Goal: Task Accomplishment & Management: Manage account settings

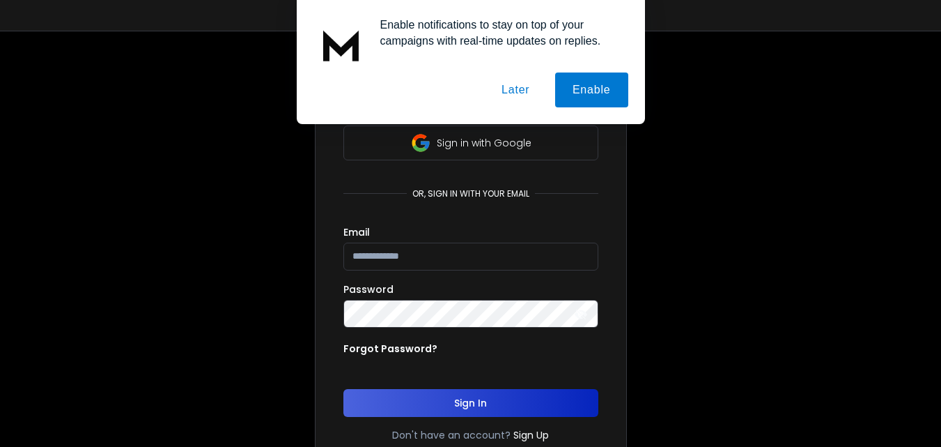
click at [385, 245] on input "email" at bounding box center [471, 256] width 255 height 28
paste input "**********"
type input "**********"
click at [510, 90] on button "Later" at bounding box center [515, 89] width 63 height 35
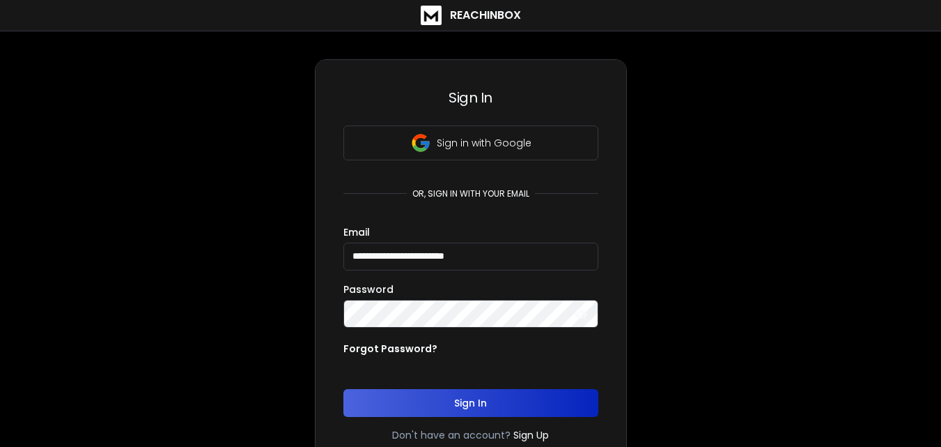
click at [471, 392] on button "Sign In" at bounding box center [471, 403] width 255 height 28
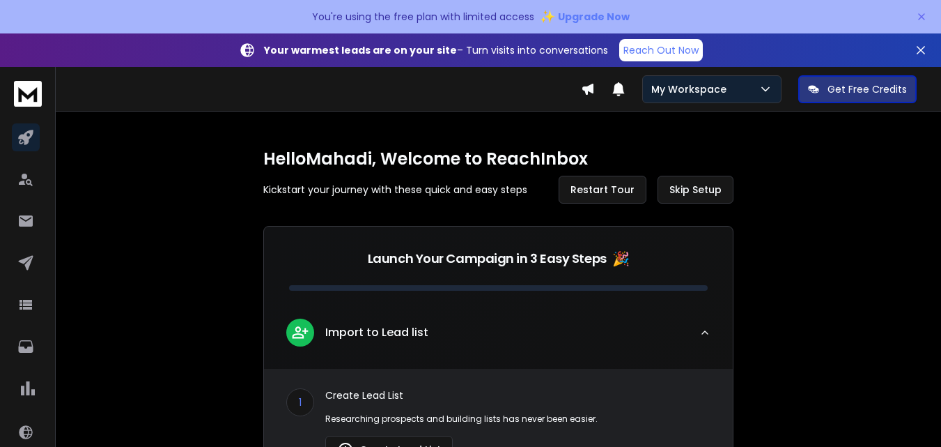
click at [685, 88] on p "My Workspace" at bounding box center [692, 89] width 81 height 14
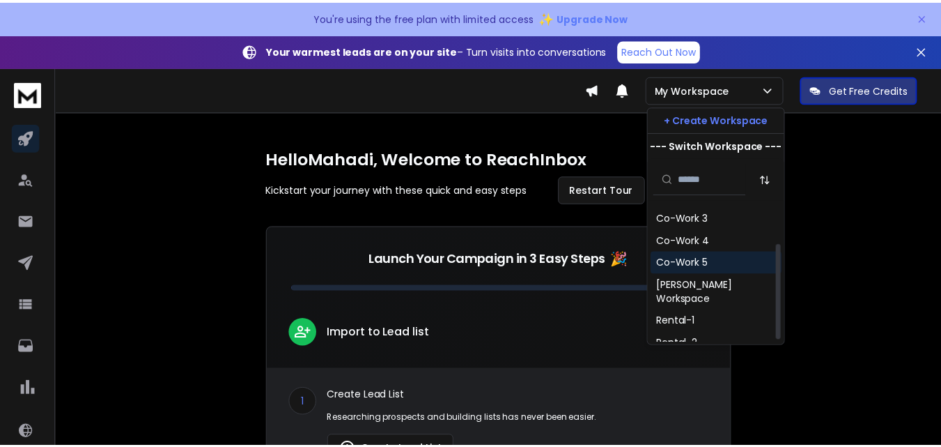
scroll to position [61, 0]
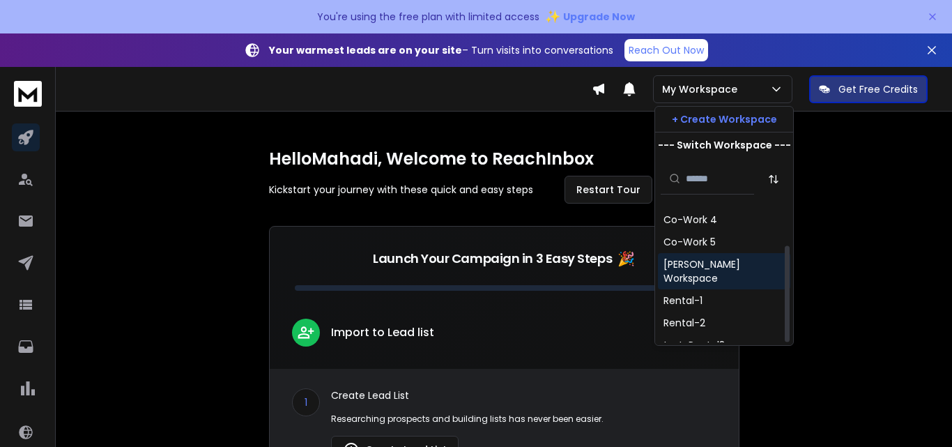
click at [705, 265] on div "[PERSON_NAME] Workspace" at bounding box center [723, 271] width 121 height 28
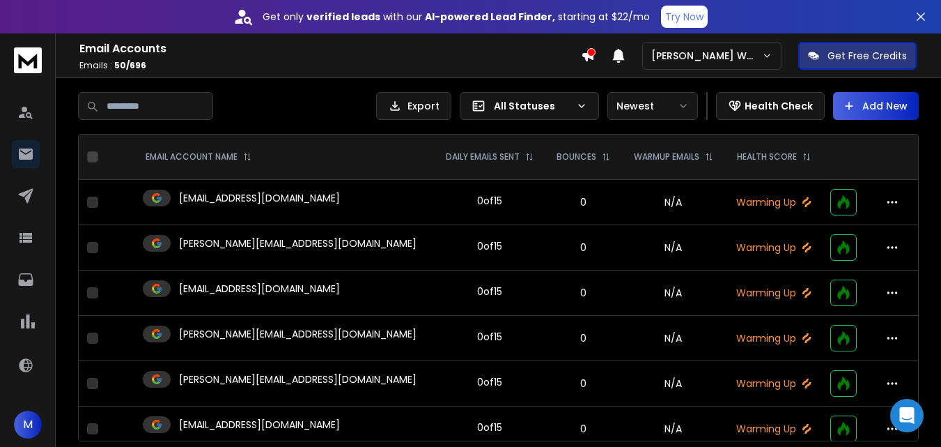
click at [862, 99] on button "Add New" at bounding box center [876, 106] width 86 height 28
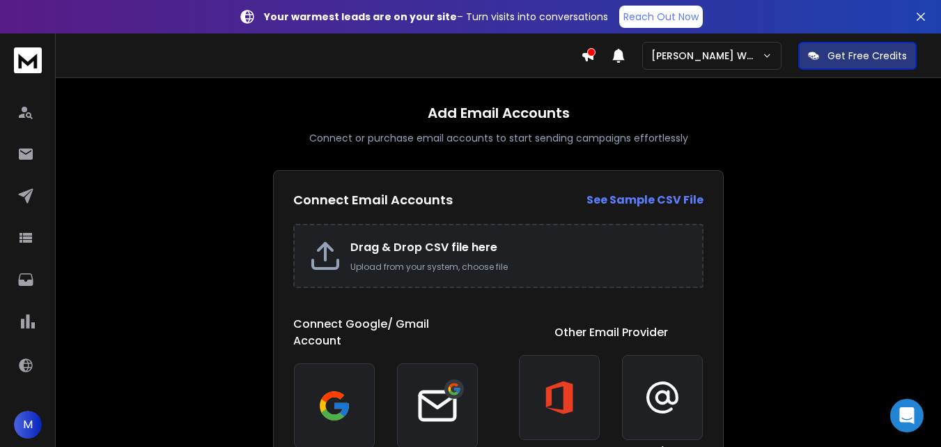
click at [335, 403] on icon at bounding box center [341, 410] width 15 height 14
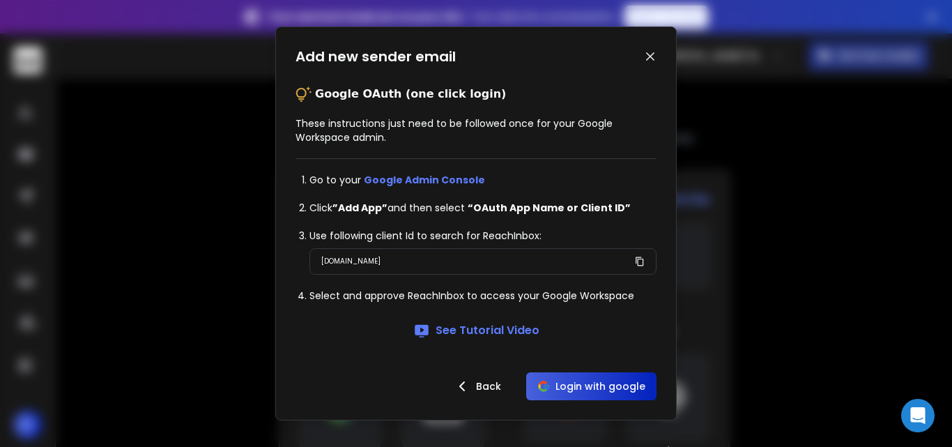
click at [569, 374] on button "Login with google" at bounding box center [591, 386] width 130 height 28
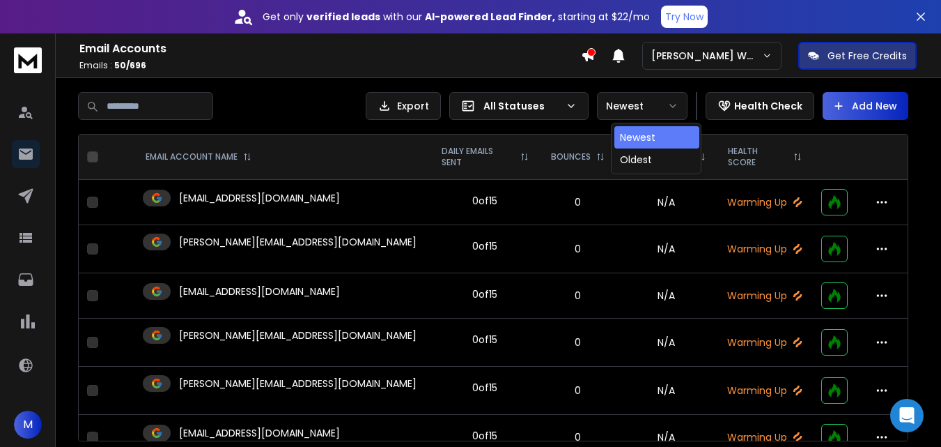
click at [647, 102] on button "Newest" at bounding box center [642, 106] width 91 height 28
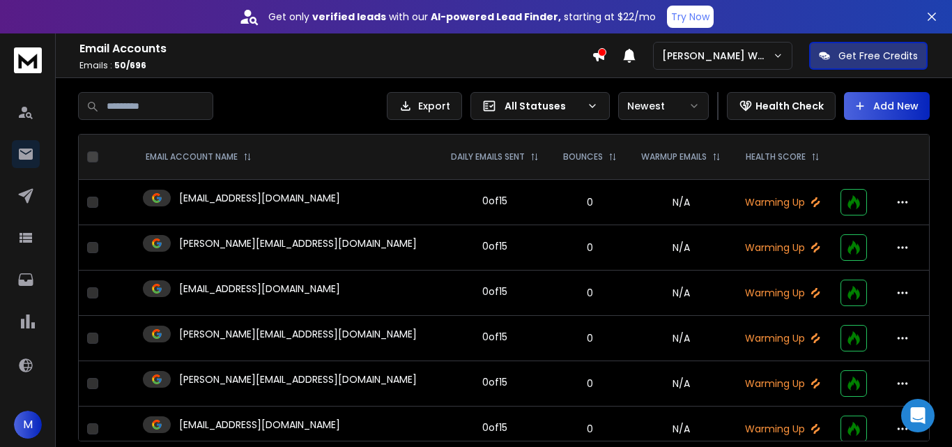
click at [652, 103] on button "Newest" at bounding box center [663, 106] width 91 height 28
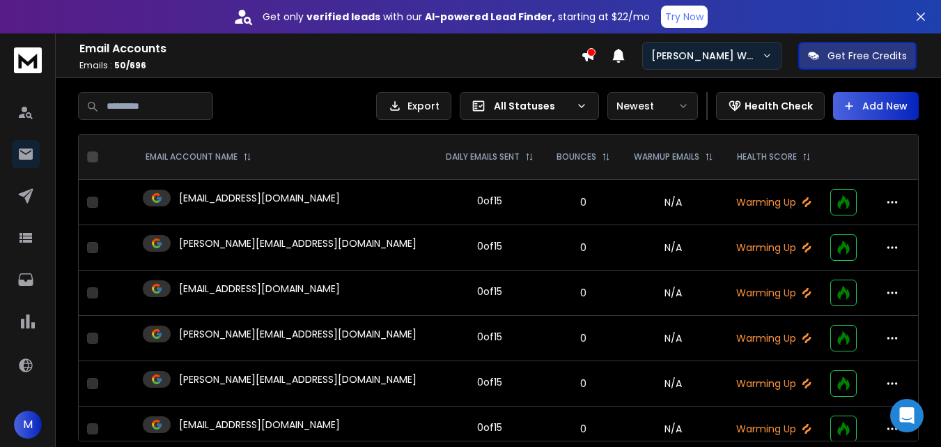
click at [688, 59] on p "[PERSON_NAME] Workspace" at bounding box center [707, 56] width 111 height 14
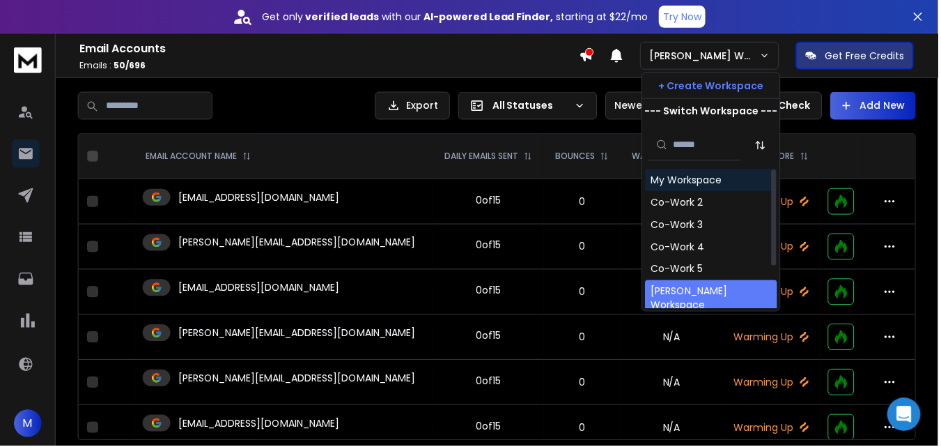
click at [550, 116] on div "All Statuses" at bounding box center [529, 106] width 139 height 28
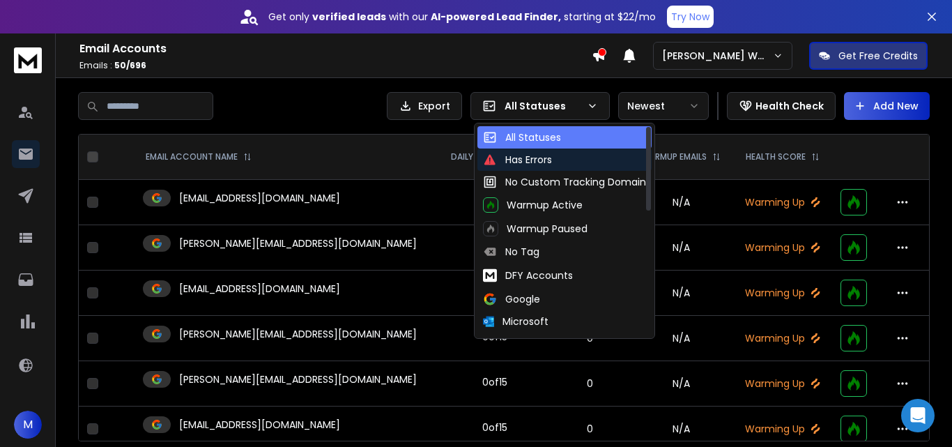
click at [527, 157] on div "Has Errors" at bounding box center [517, 160] width 69 height 14
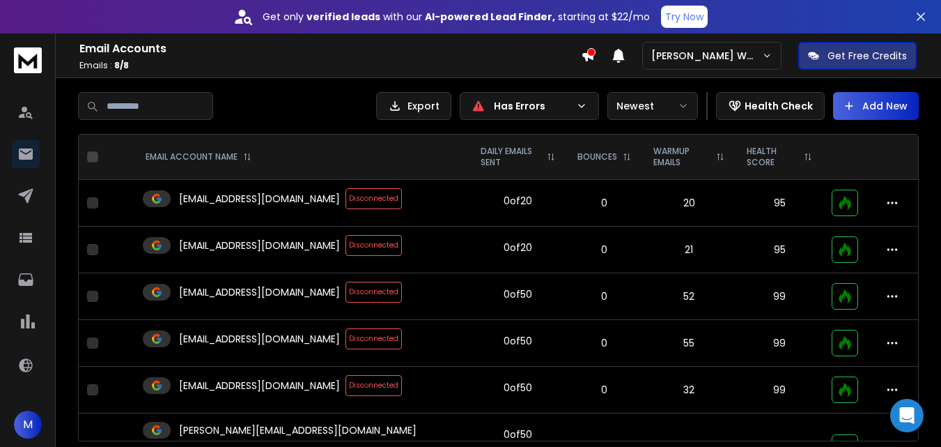
click at [868, 106] on button "Add New" at bounding box center [876, 106] width 86 height 28
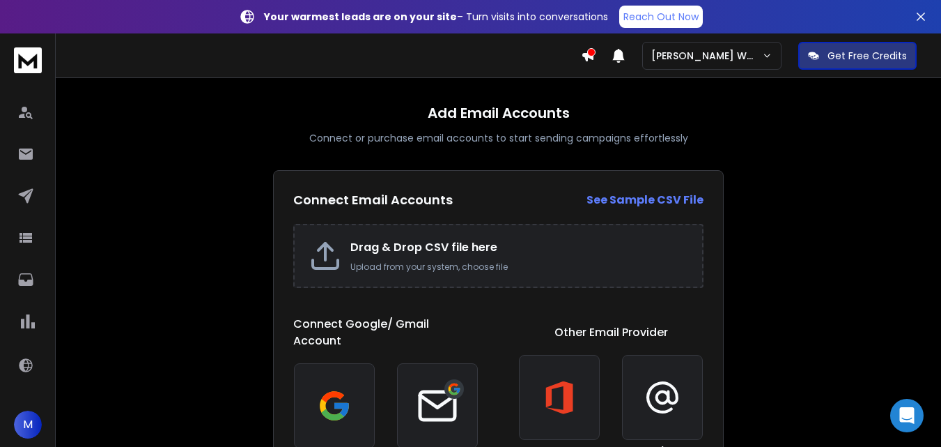
click at [334, 396] on icon at bounding box center [334, 406] width 35 height 42
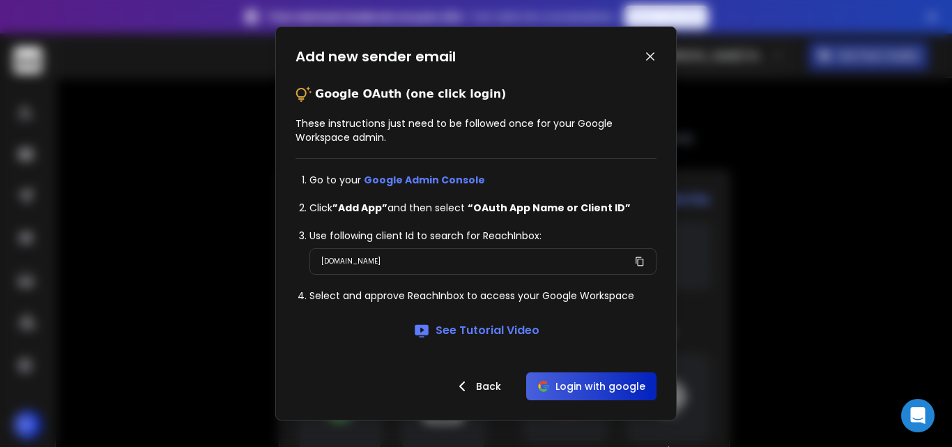
click at [562, 385] on button "Login with google" at bounding box center [591, 386] width 130 height 28
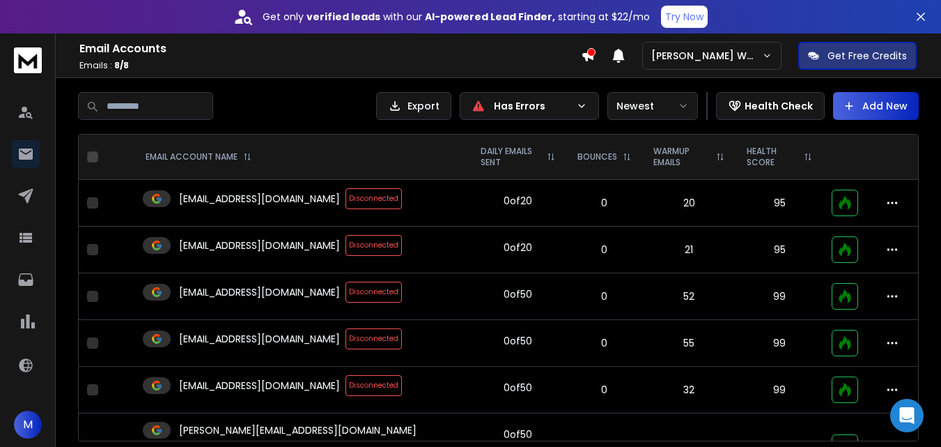
click at [93, 201] on button "button" at bounding box center [92, 202] width 11 height 11
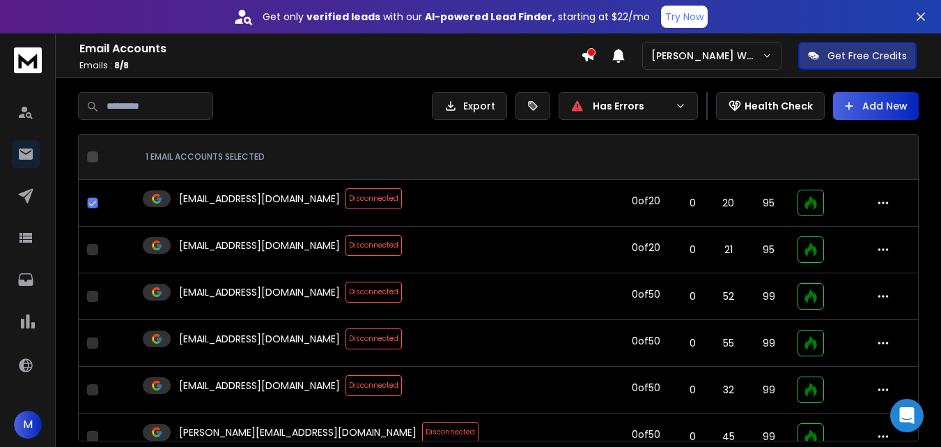
click at [89, 251] on button "button" at bounding box center [92, 249] width 11 height 11
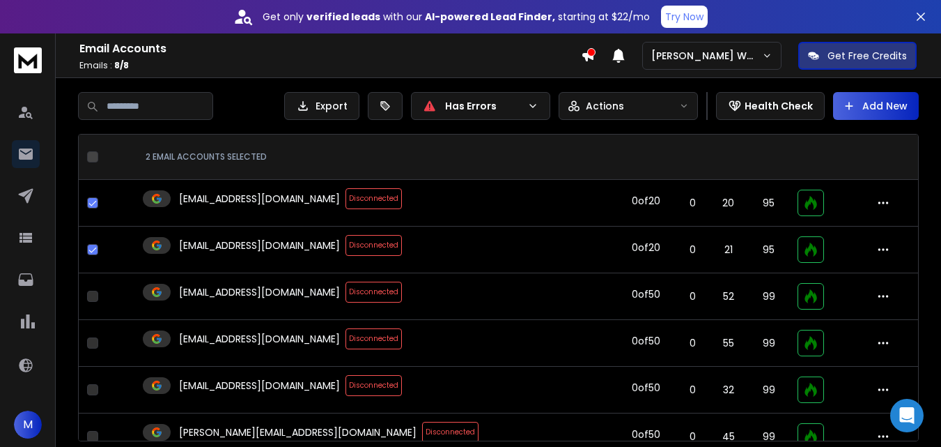
click at [878, 202] on icon at bounding box center [883, 202] width 10 height 2
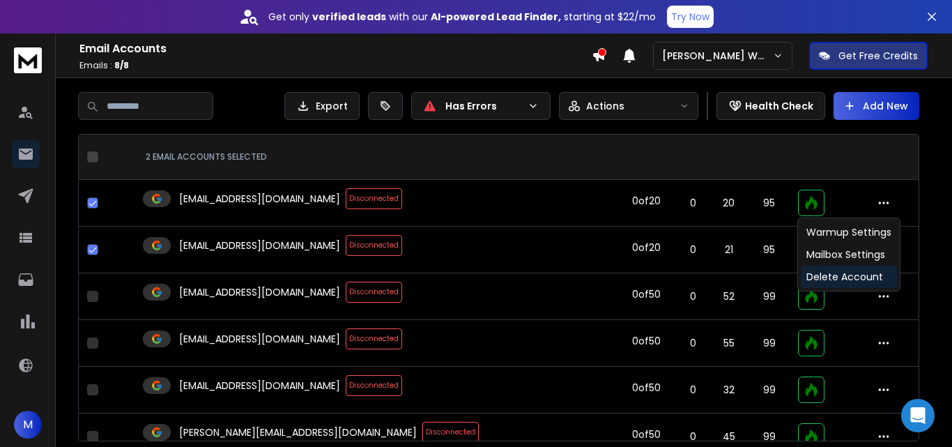
click at [840, 277] on div "Delete Account" at bounding box center [849, 276] width 96 height 22
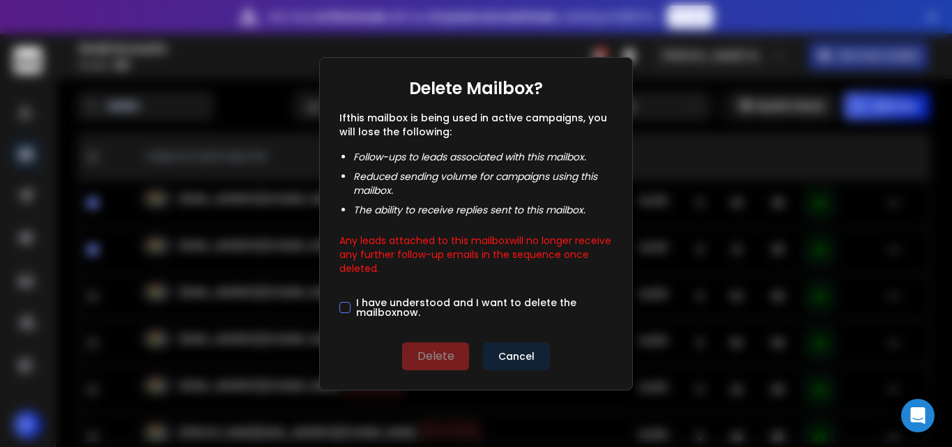
click at [348, 308] on button "I have understood and I want to delete the mailbox now." at bounding box center [344, 307] width 11 height 11
click at [422, 360] on button "Delete" at bounding box center [435, 356] width 67 height 28
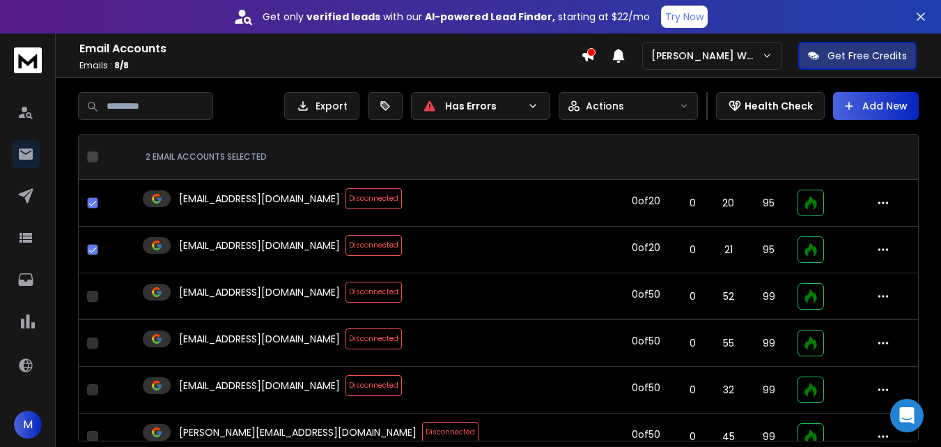
click at [93, 199] on button "button" at bounding box center [92, 202] width 11 height 11
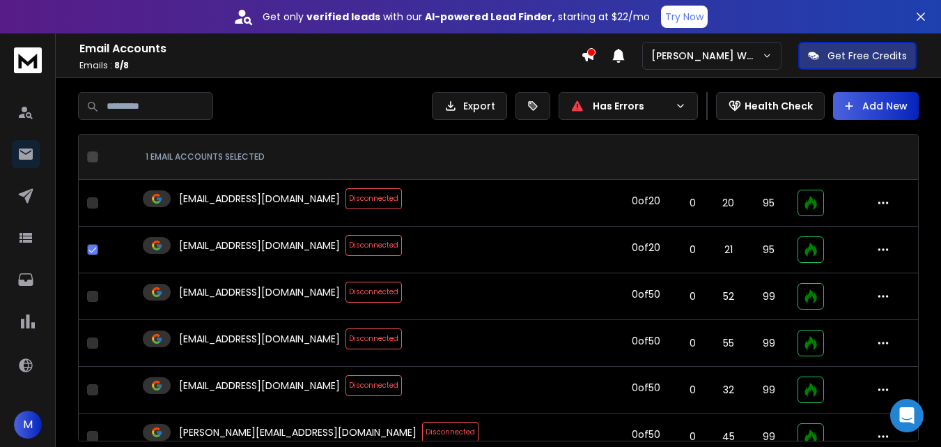
click at [92, 243] on td at bounding box center [107, 249] width 56 height 47
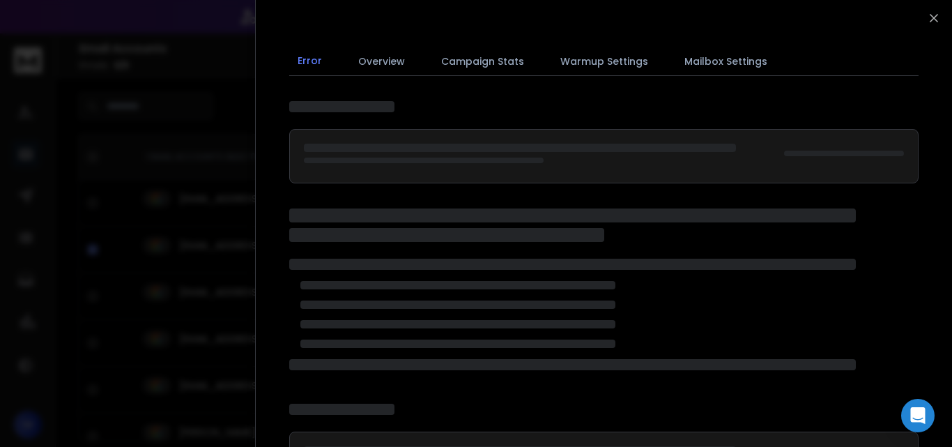
click at [148, 141] on div at bounding box center [476, 223] width 952 height 447
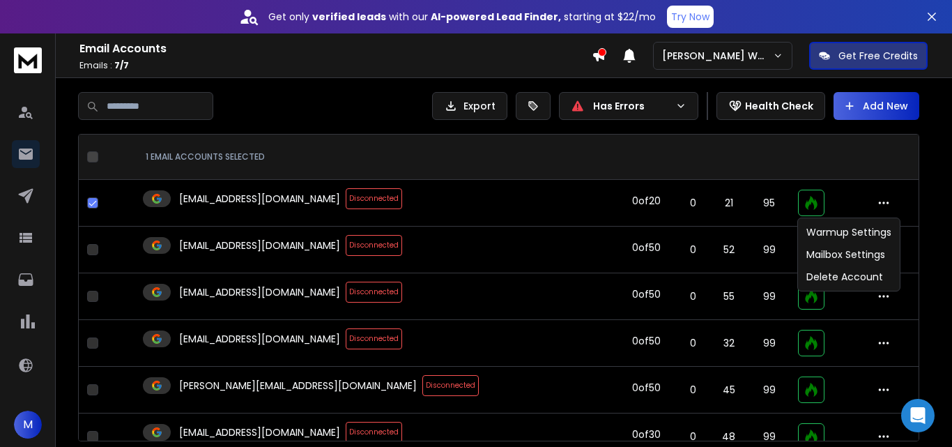
click at [877, 201] on icon at bounding box center [883, 203] width 13 height 13
click at [833, 277] on div "Delete Account" at bounding box center [849, 276] width 96 height 22
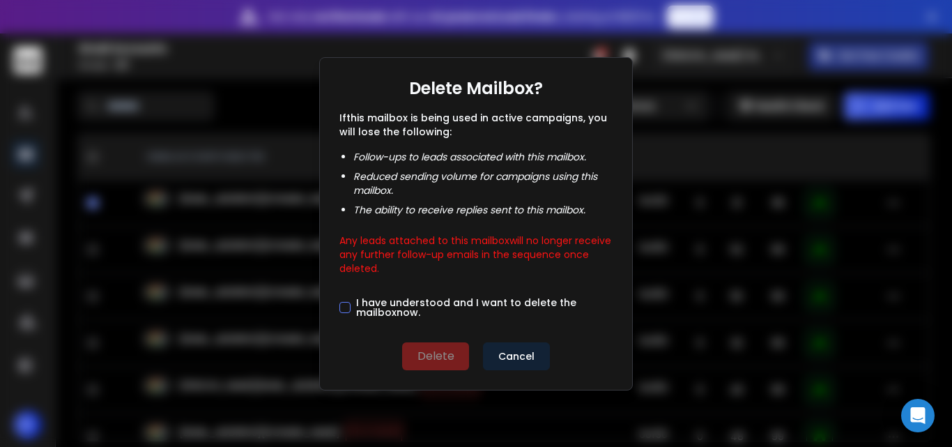
click at [350, 307] on button "I have understood and I want to delete the mailbox now." at bounding box center [344, 307] width 11 height 11
click at [431, 361] on button "Delete" at bounding box center [435, 356] width 67 height 28
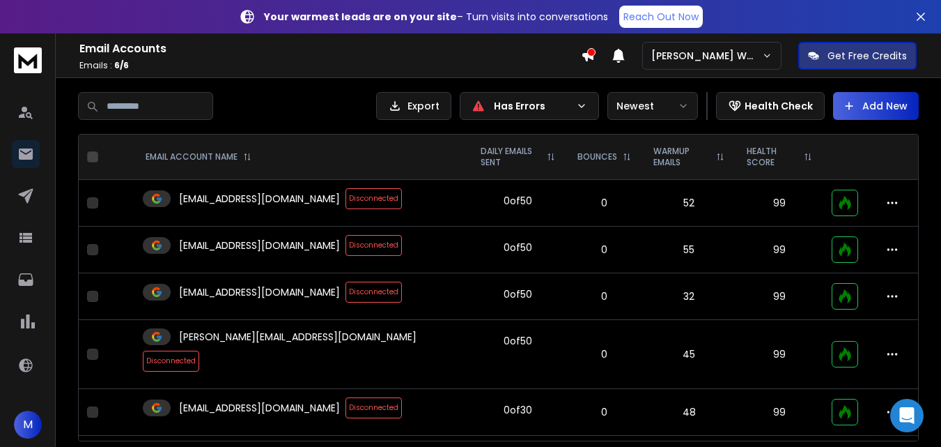
click at [852, 100] on button "Add New" at bounding box center [876, 106] width 86 height 28
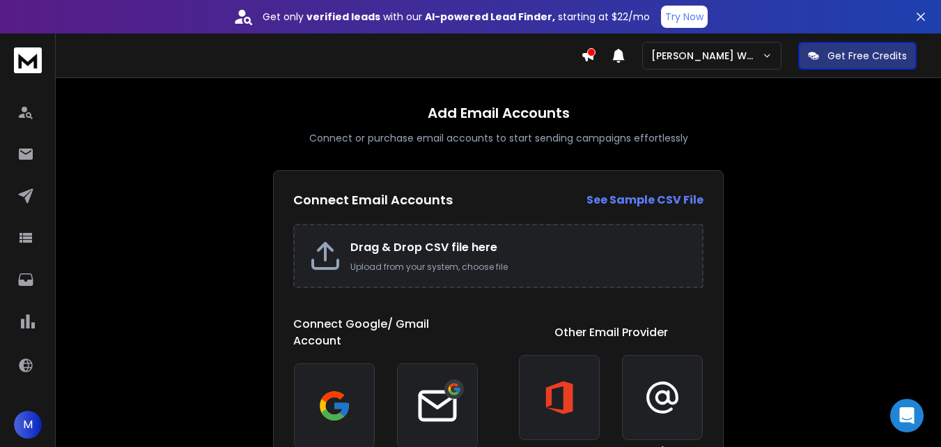
click at [336, 367] on div at bounding box center [334, 405] width 81 height 85
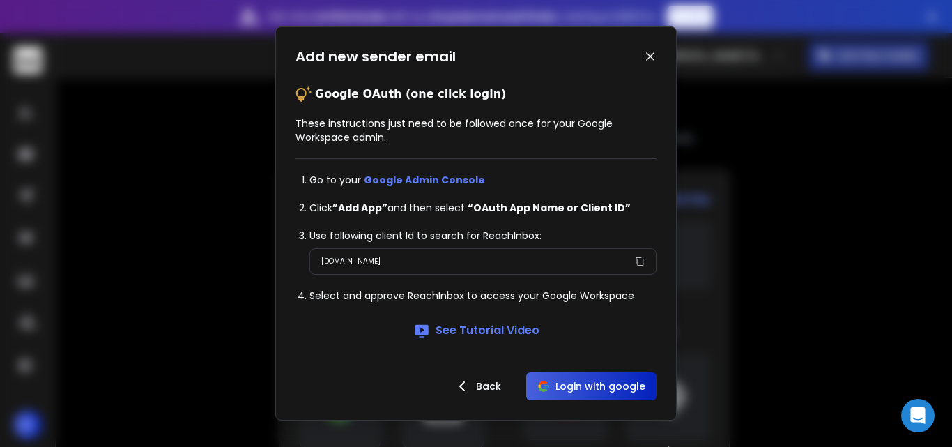
click at [606, 389] on button "Login with google" at bounding box center [591, 386] width 130 height 28
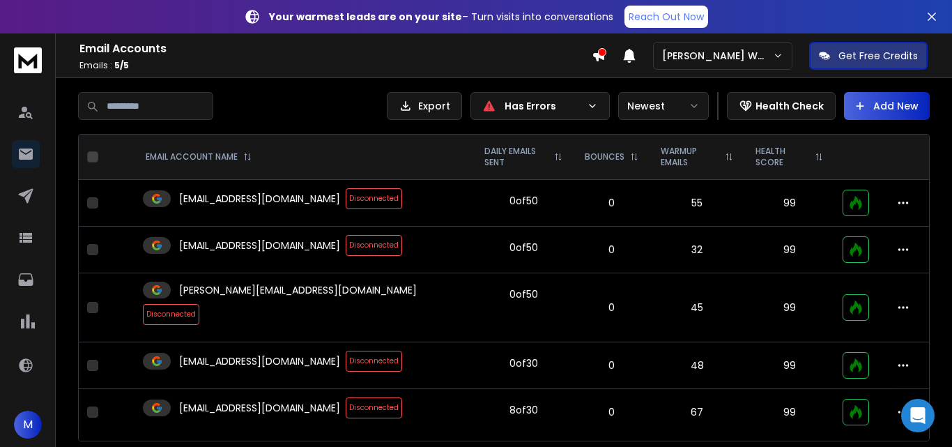
click at [887, 105] on button "Add New" at bounding box center [887, 106] width 86 height 28
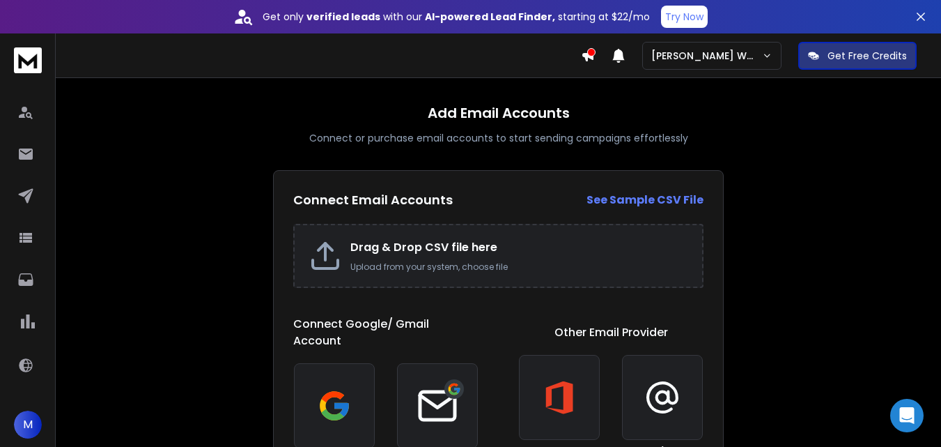
click at [321, 390] on icon at bounding box center [334, 406] width 35 height 42
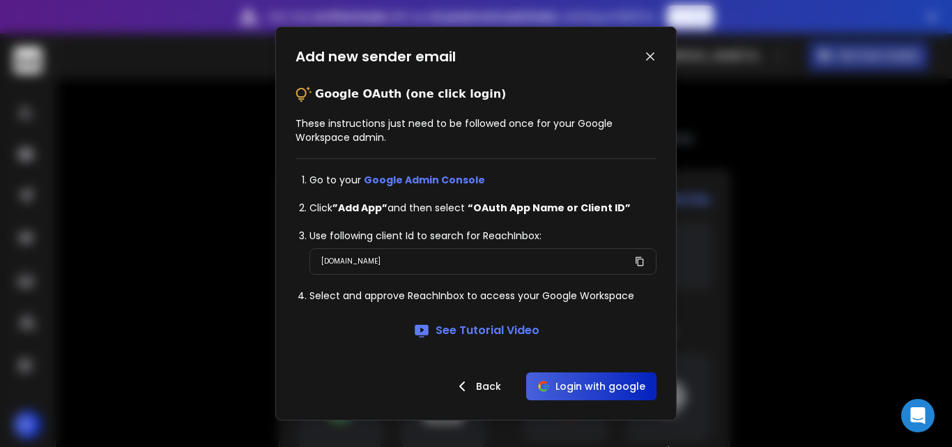
click at [570, 383] on button "Login with google" at bounding box center [591, 386] width 130 height 28
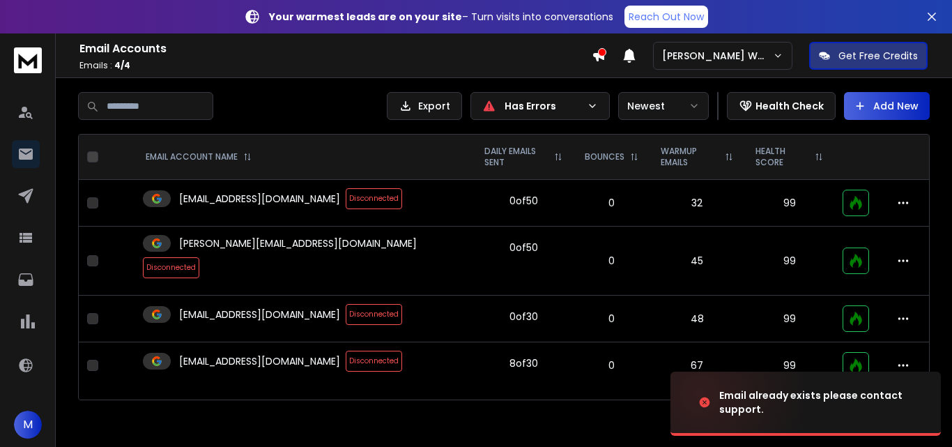
click at [884, 105] on button "Add New" at bounding box center [887, 106] width 86 height 28
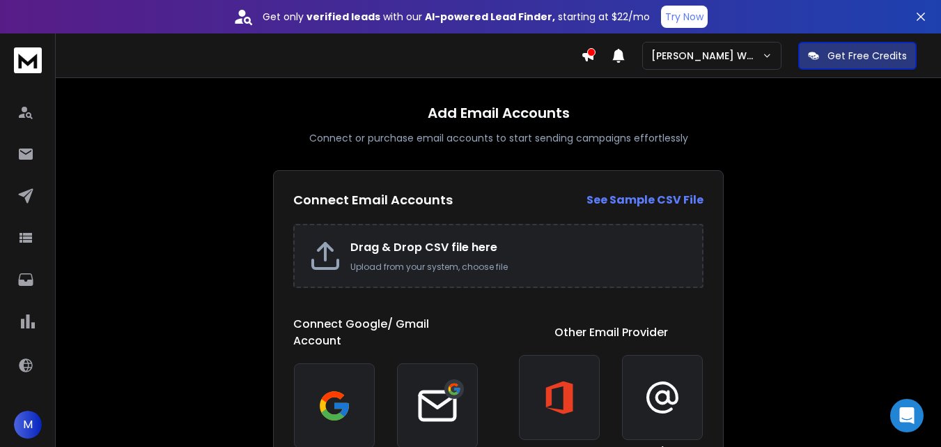
click at [332, 385] on icon at bounding box center [334, 406] width 35 height 42
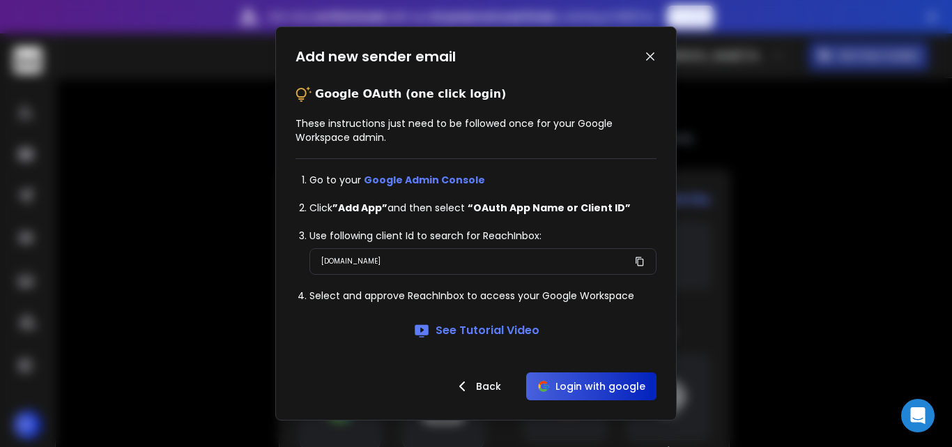
click at [586, 385] on button "Login with google" at bounding box center [591, 386] width 130 height 28
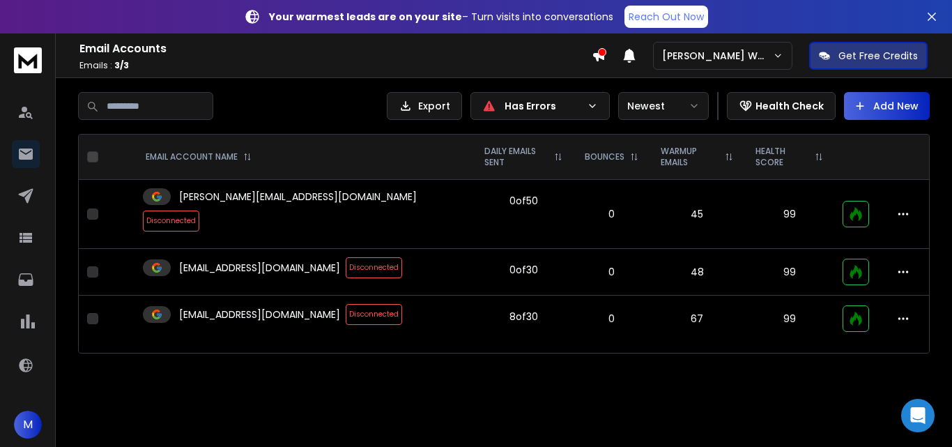
click at [881, 110] on button "Add New" at bounding box center [887, 106] width 86 height 28
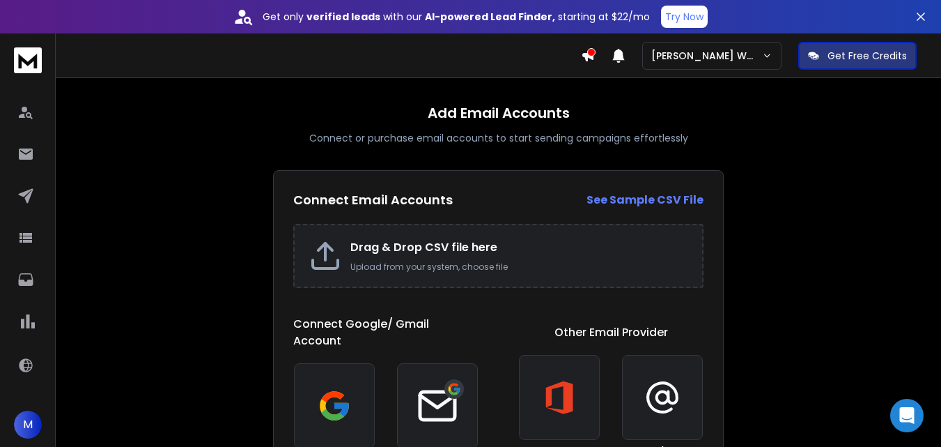
click at [326, 408] on icon at bounding box center [332, 414] width 23 height 12
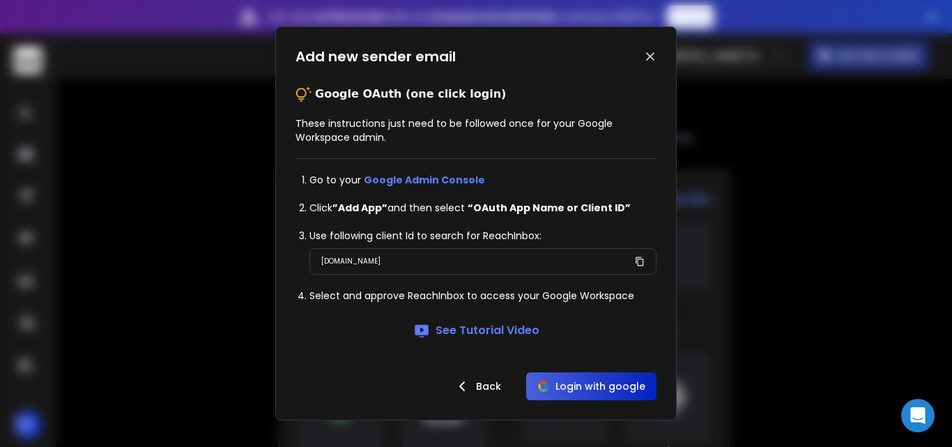
click at [580, 385] on button "Login with google" at bounding box center [591, 386] width 130 height 28
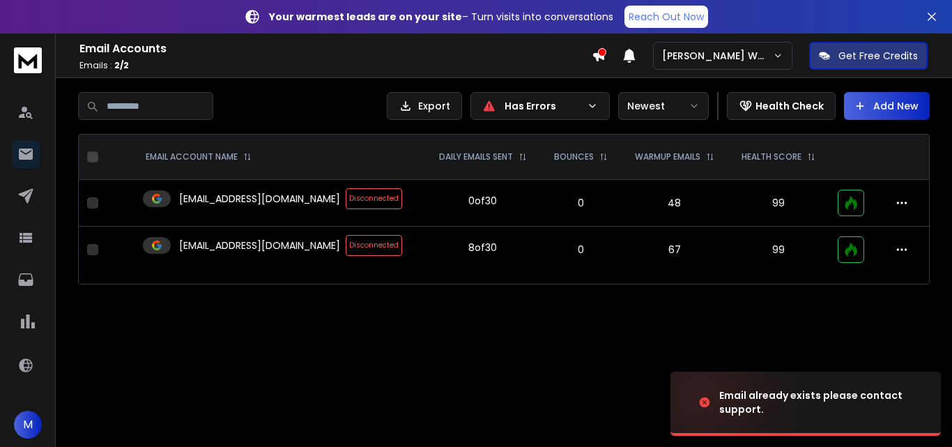
click at [865, 109] on icon at bounding box center [860, 106] width 10 height 10
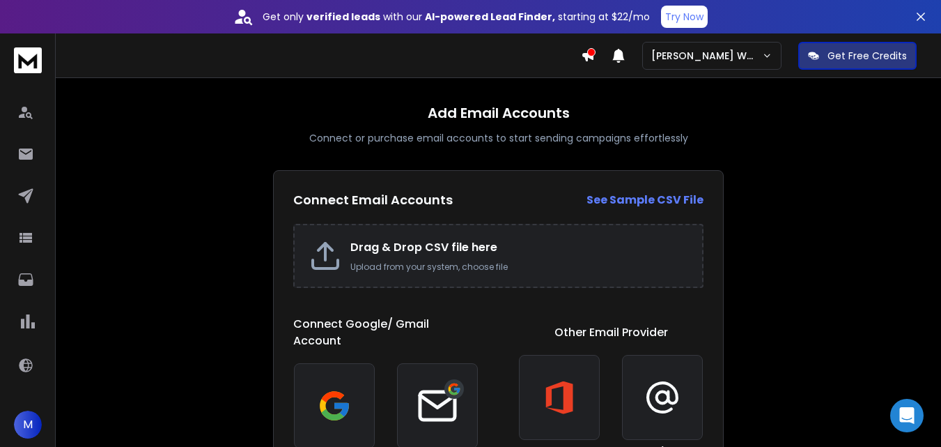
click at [321, 385] on icon at bounding box center [334, 406] width 35 height 42
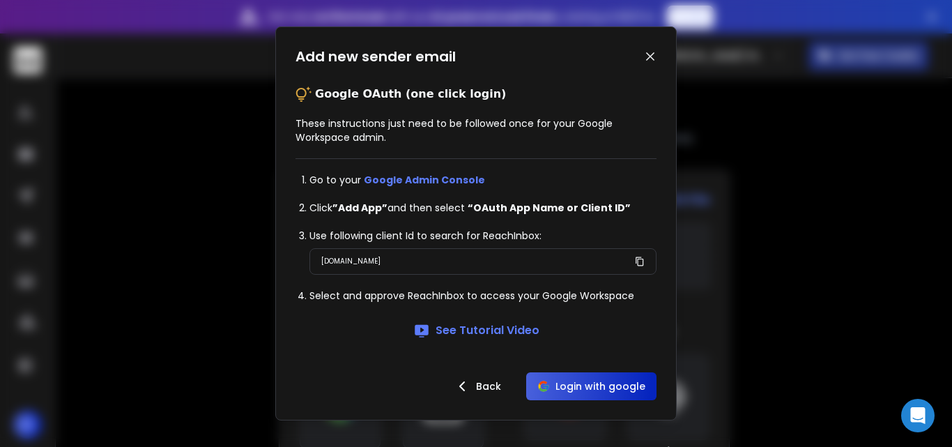
click at [594, 390] on button "Login with google" at bounding box center [591, 386] width 130 height 28
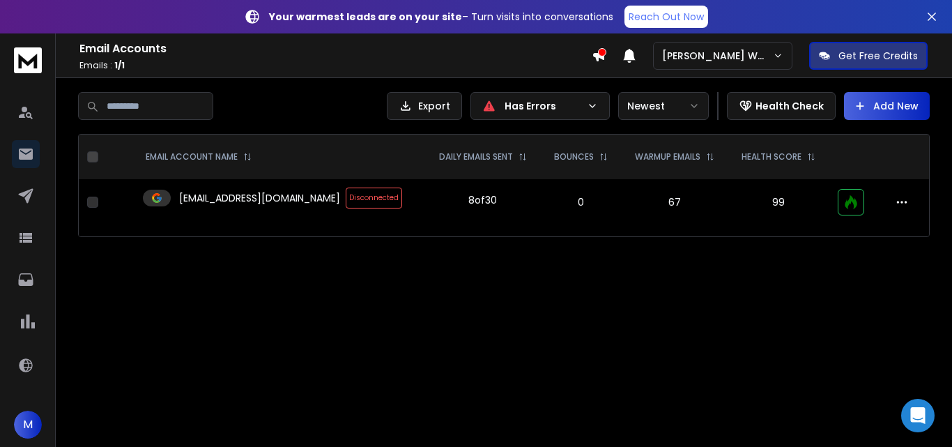
click at [889, 113] on button "Add New" at bounding box center [887, 106] width 86 height 28
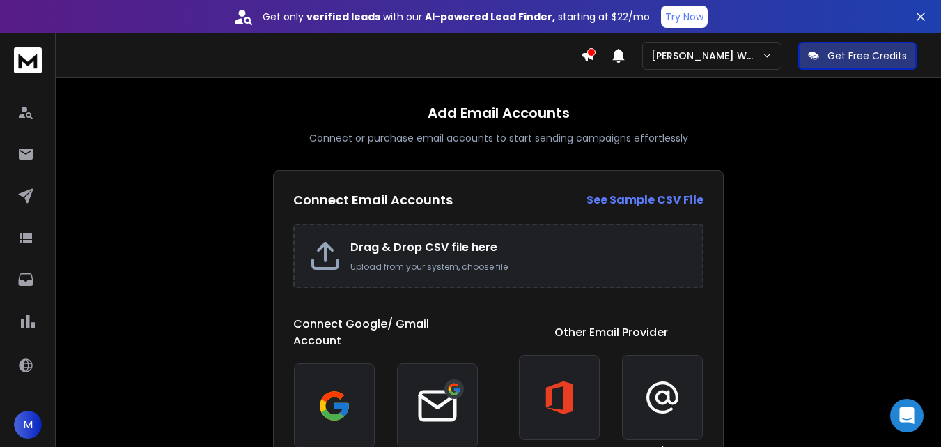
click at [330, 408] on icon at bounding box center [332, 414] width 23 height 12
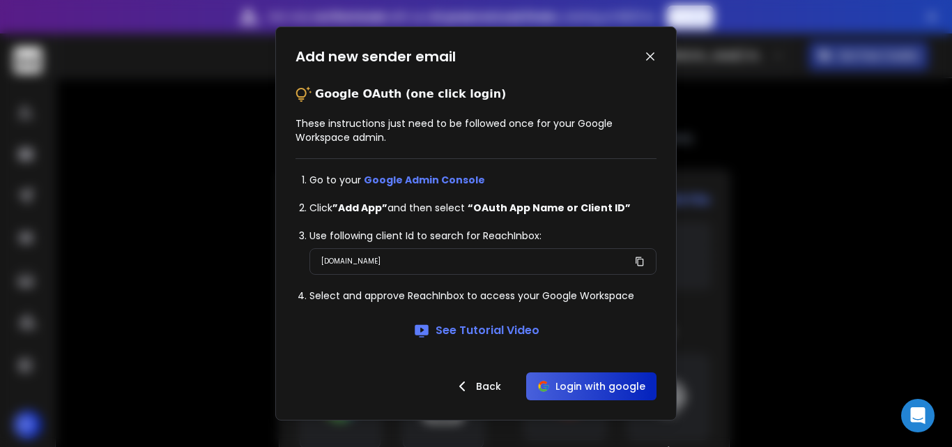
click at [581, 387] on button "Login with google" at bounding box center [591, 386] width 130 height 28
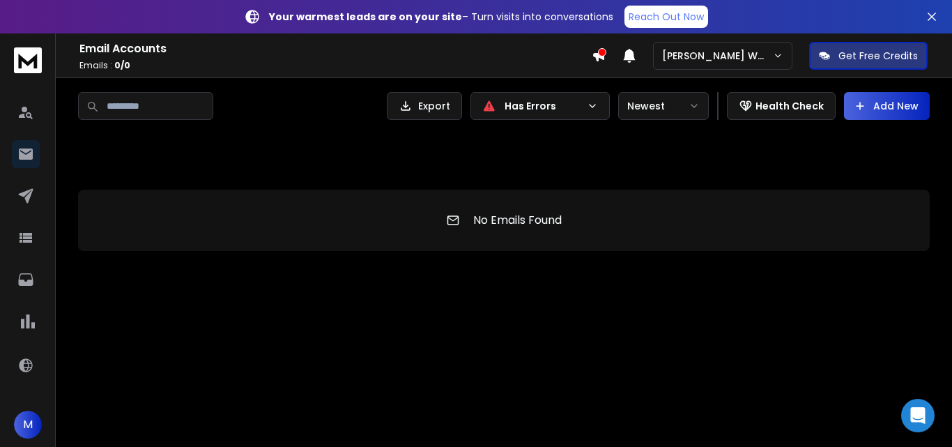
click at [555, 102] on p "Has Errors" at bounding box center [542, 106] width 77 height 14
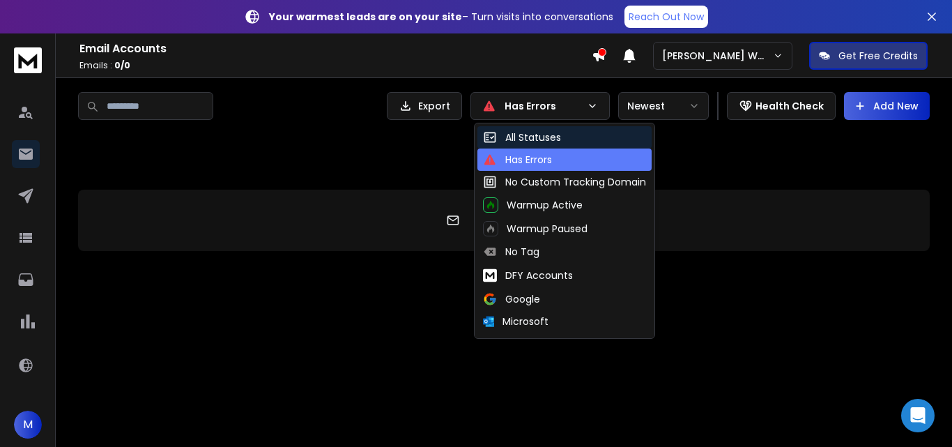
click at [556, 103] on p "Has Errors" at bounding box center [542, 106] width 77 height 14
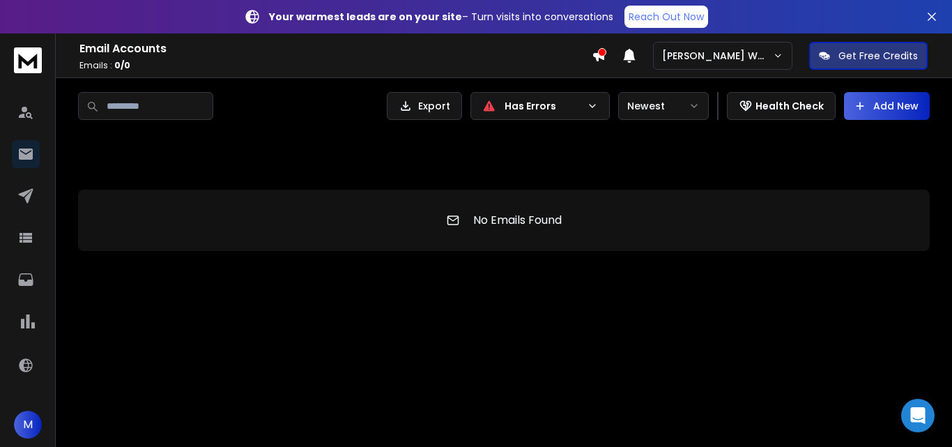
click at [527, 100] on p "Has Errors" at bounding box center [542, 106] width 77 height 14
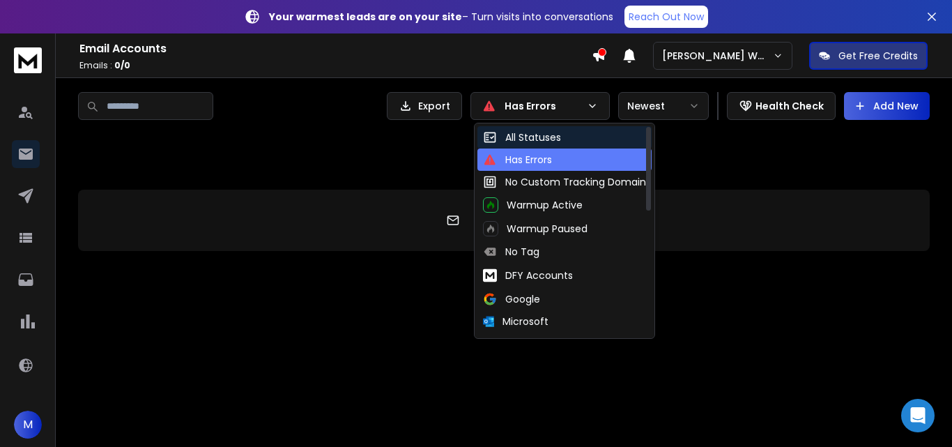
click at [520, 145] on div "All Statuses" at bounding box center [564, 137] width 174 height 22
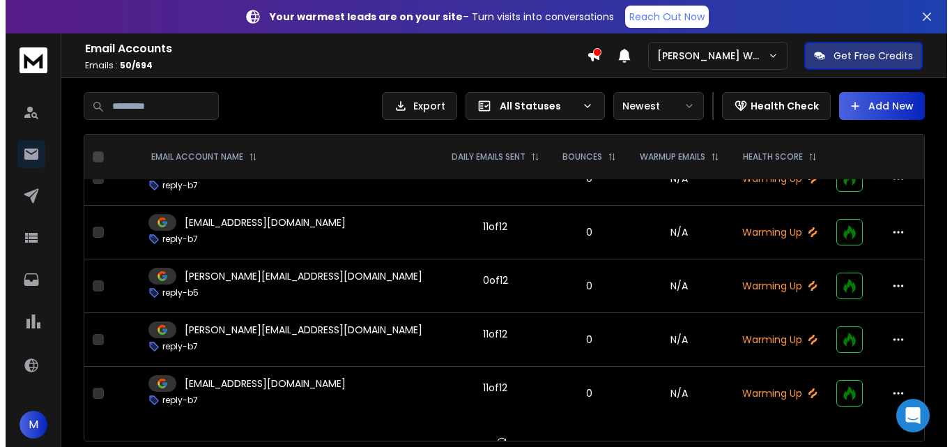
scroll to position [2288, 0]
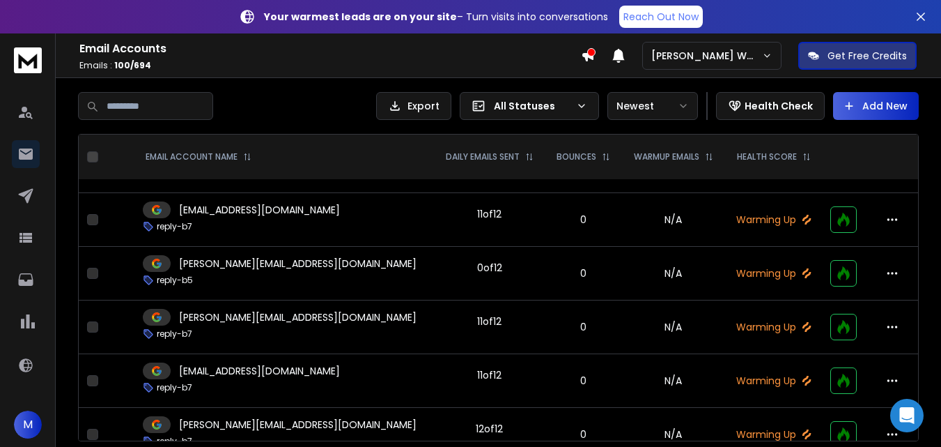
click at [514, 105] on p "All Statuses" at bounding box center [532, 106] width 77 height 14
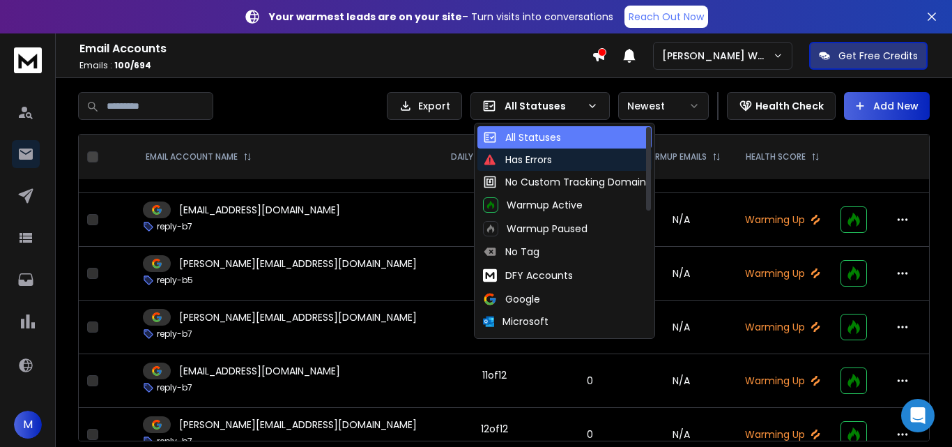
click at [513, 158] on div "Has Errors" at bounding box center [517, 160] width 69 height 14
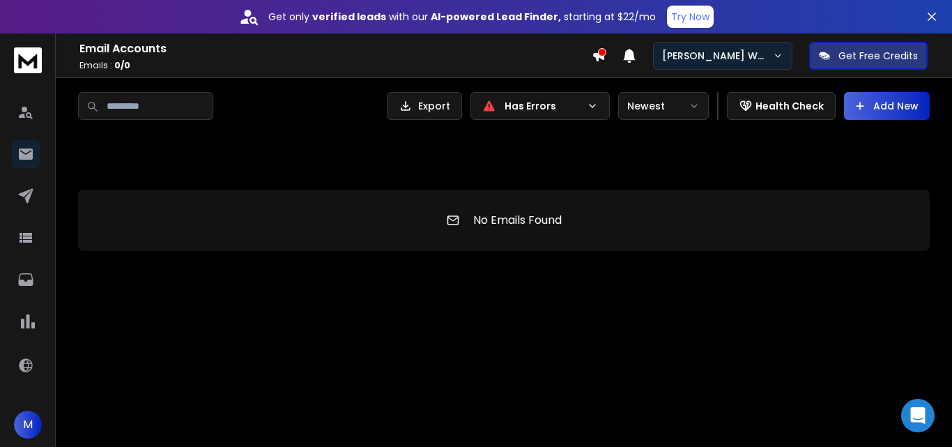
click at [700, 63] on button "[PERSON_NAME] Workspace" at bounding box center [722, 56] width 139 height 28
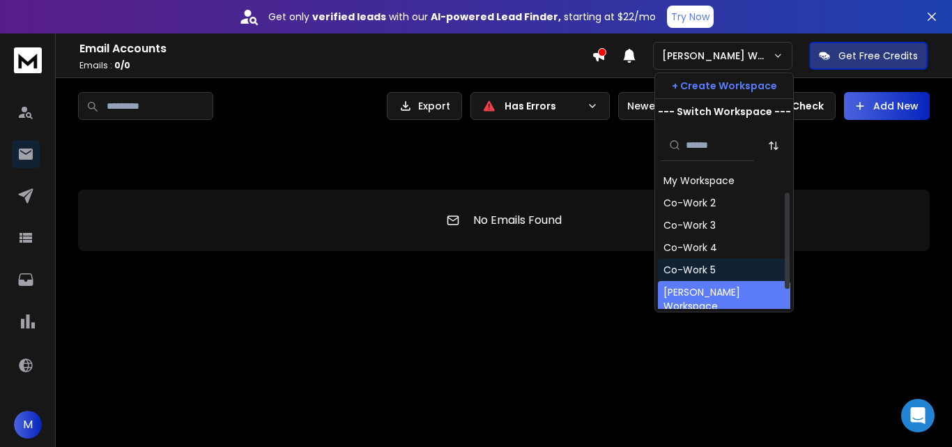
scroll to position [61, 0]
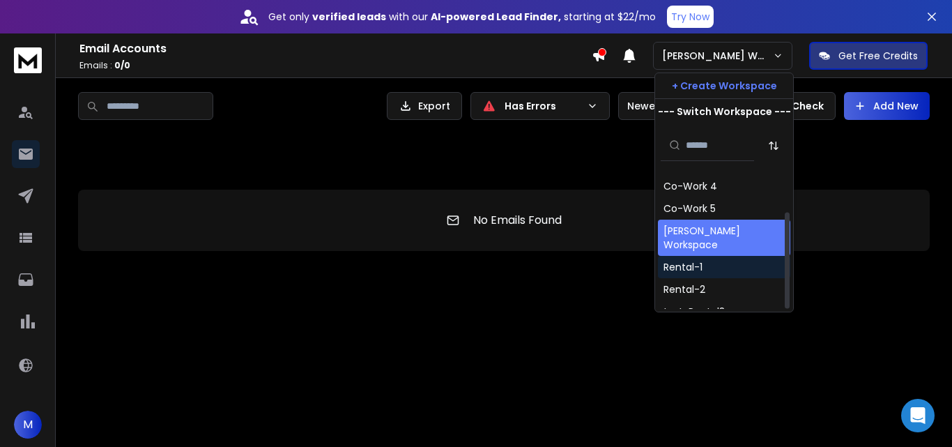
click at [695, 260] on div "Rental-1" at bounding box center [682, 267] width 39 height 14
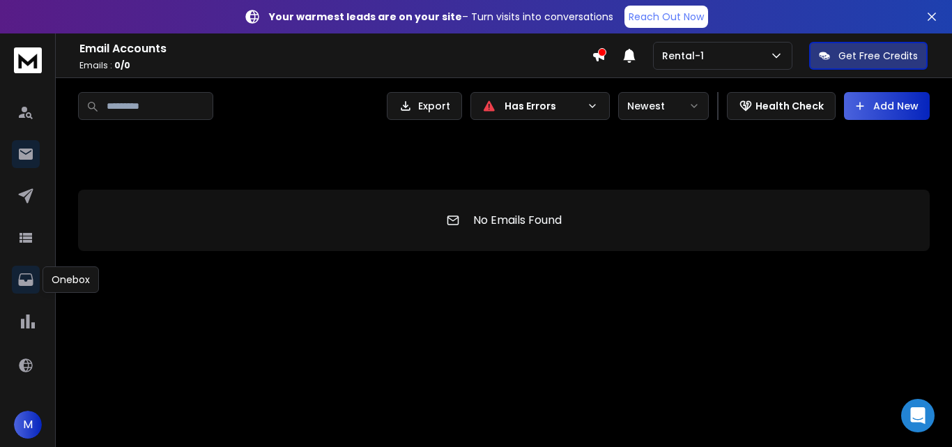
click at [16, 283] on link at bounding box center [26, 279] width 28 height 28
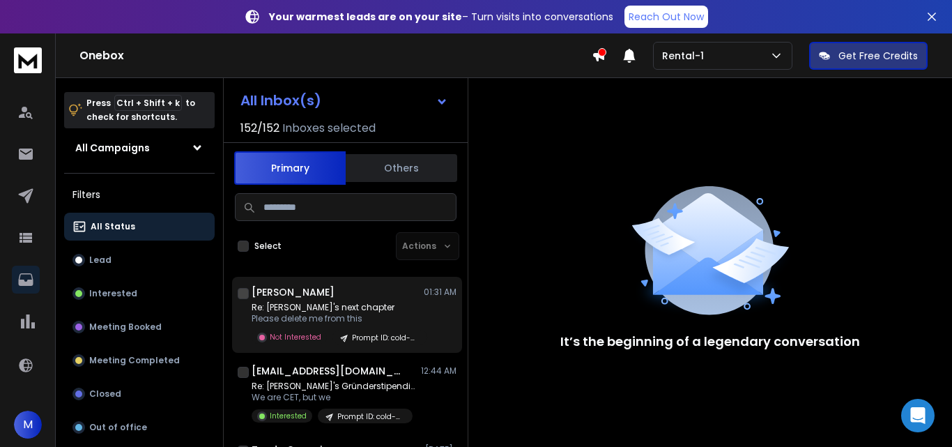
click at [376, 335] on p "Prompt ID: cold-ai-reply-b6 (cold outreach) (11/08)" at bounding box center [385, 337] width 67 height 10
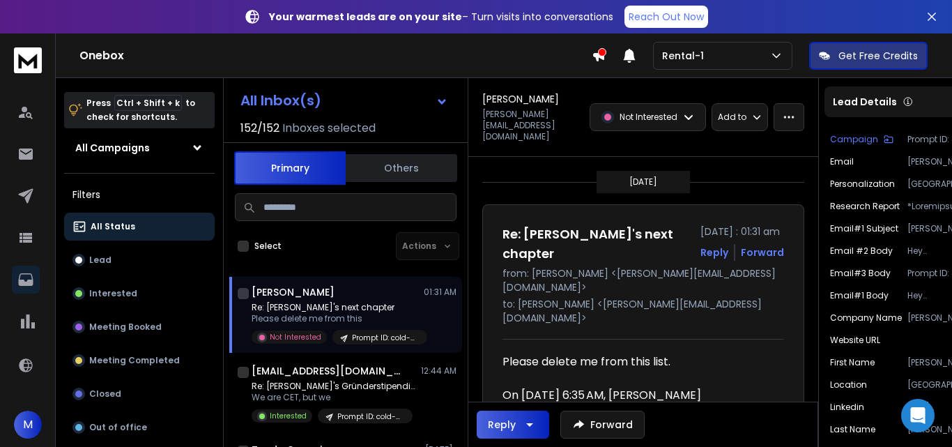
click at [878, 139] on p "Campaign" at bounding box center [854, 139] width 48 height 11
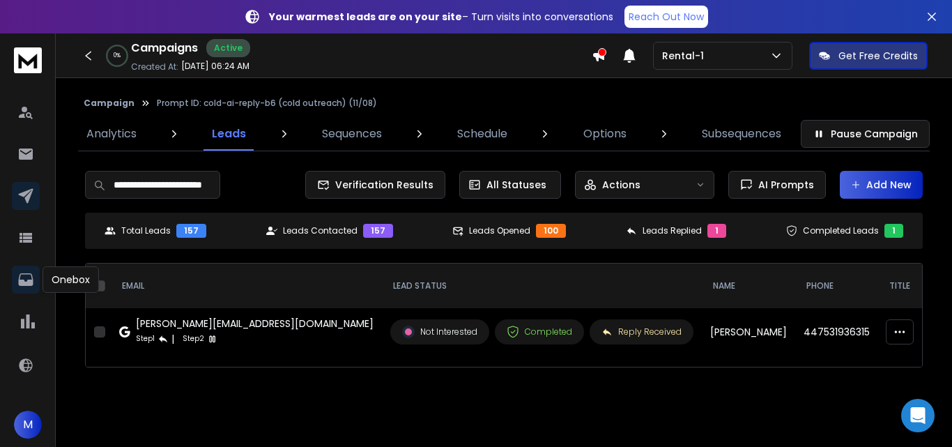
click at [15, 273] on link at bounding box center [26, 279] width 28 height 28
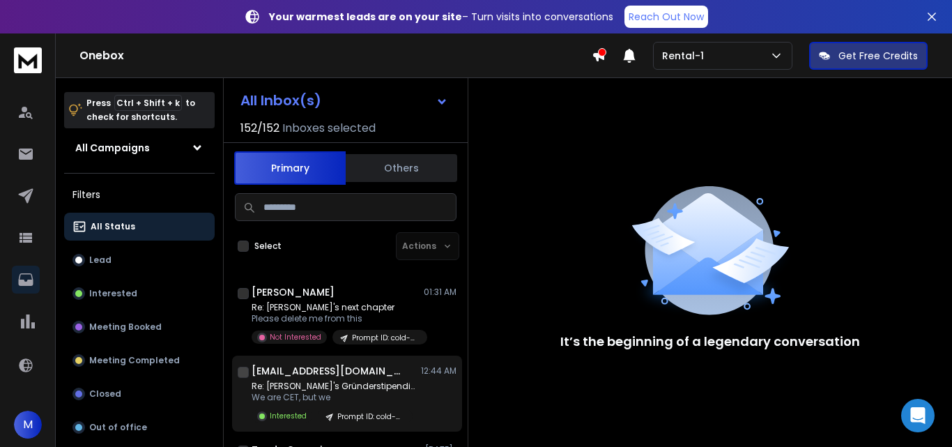
click at [340, 380] on div "[EMAIL_ADDRESS][DOMAIN_NAME] 12:44 AM Re: [PERSON_NAME]'s Gründerstipendiat ach…" at bounding box center [354, 393] width 205 height 59
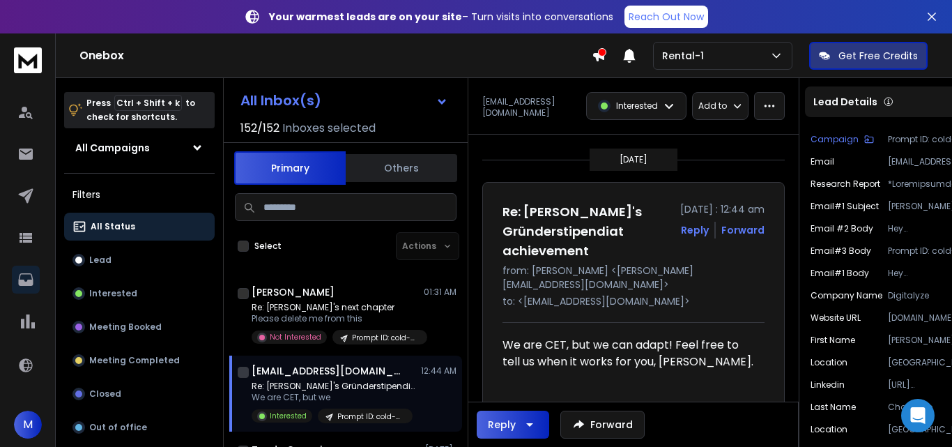
click at [858, 139] on p "Campaign" at bounding box center [834, 139] width 48 height 11
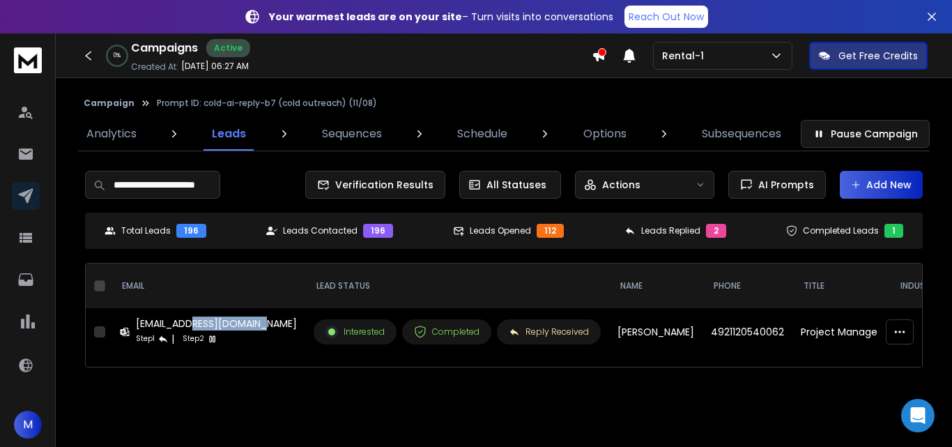
drag, startPoint x: 275, startPoint y: 323, endPoint x: 201, endPoint y: 321, distance: 73.9
click at [201, 321] on td "[EMAIL_ADDRESS][DOMAIN_NAME] Step 1 | Step 2" at bounding box center [208, 331] width 194 height 47
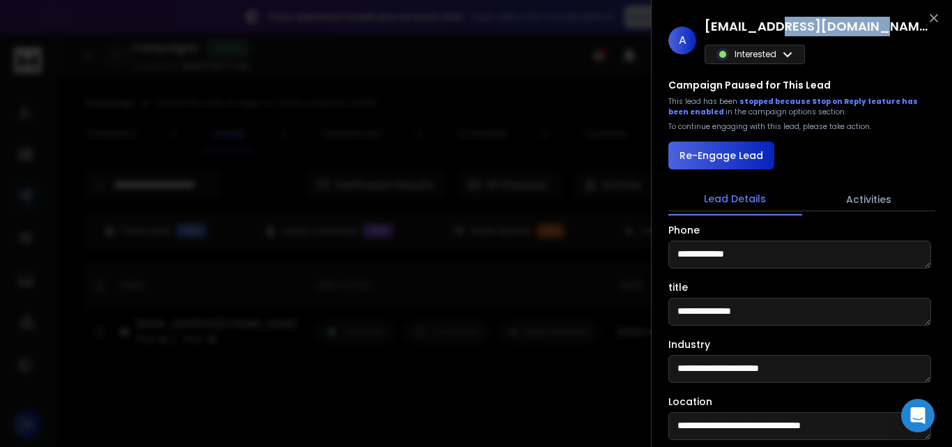
drag, startPoint x: 892, startPoint y: 26, endPoint x: 790, endPoint y: 26, distance: 101.7
click at [790, 26] on div "A [EMAIL_ADDRESS][DOMAIN_NAME] Interested" at bounding box center [801, 40] width 267 height 47
click at [516, 109] on div at bounding box center [476, 223] width 952 height 447
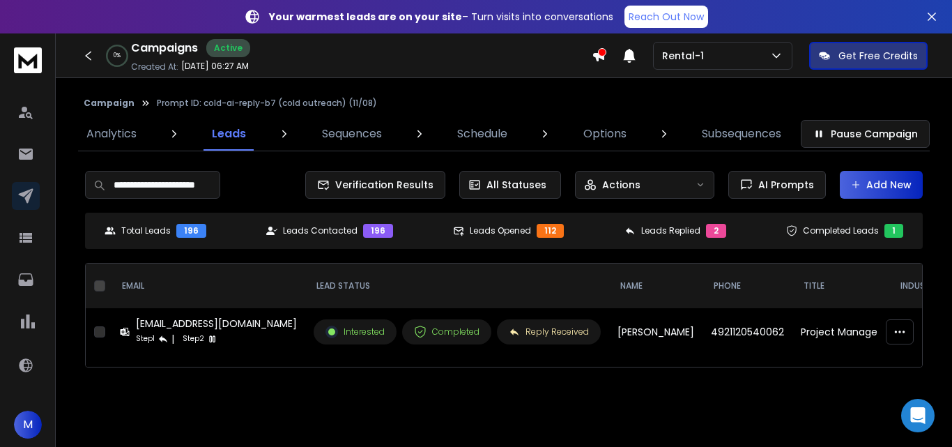
click at [32, 58] on img at bounding box center [28, 60] width 28 height 26
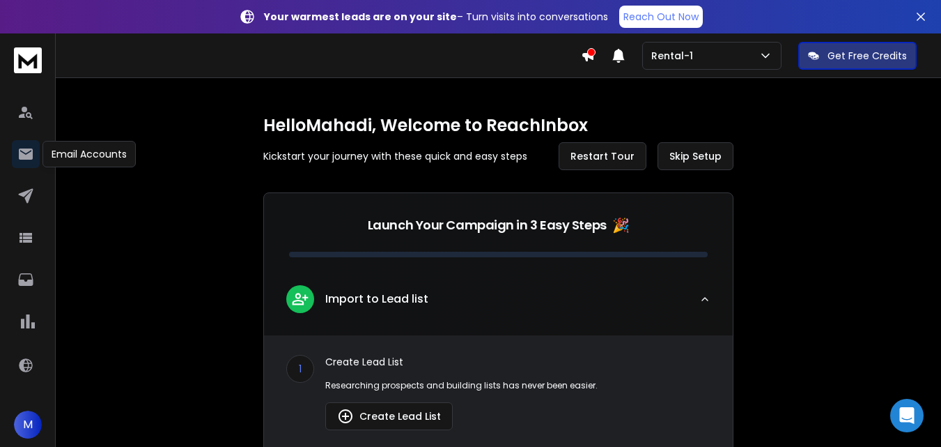
click at [31, 155] on icon at bounding box center [26, 153] width 14 height 11
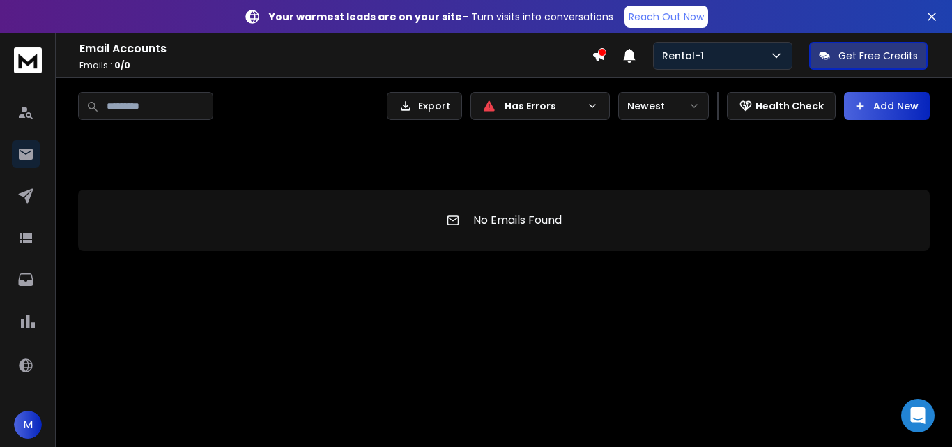
click at [672, 57] on p "Rental-1" at bounding box center [685, 56] width 47 height 14
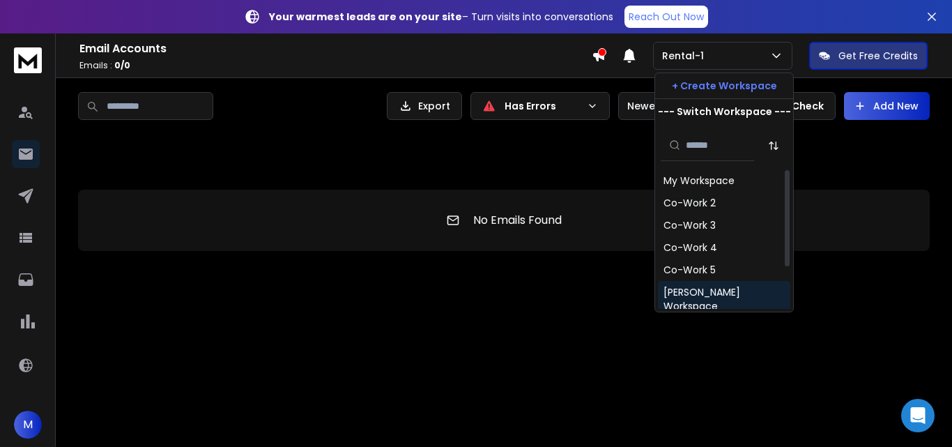
click at [700, 284] on div "[PERSON_NAME] Workspace" at bounding box center [724, 299] width 132 height 36
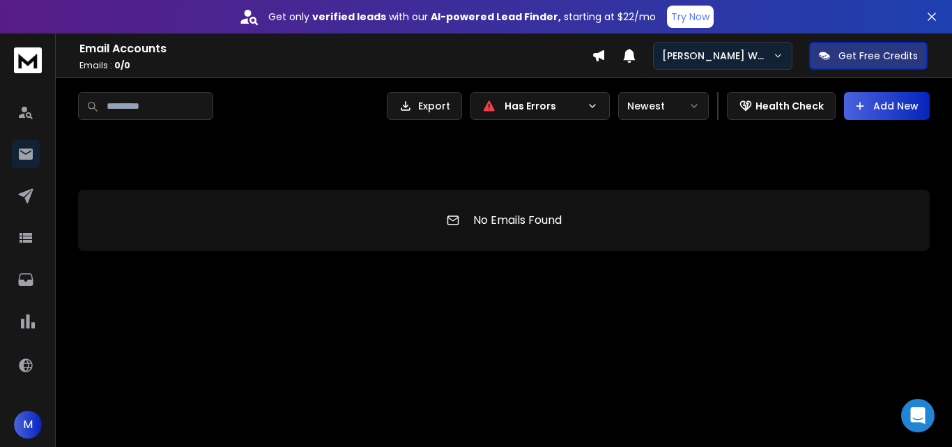
click at [698, 59] on p "[PERSON_NAME] Workspace" at bounding box center [717, 56] width 111 height 14
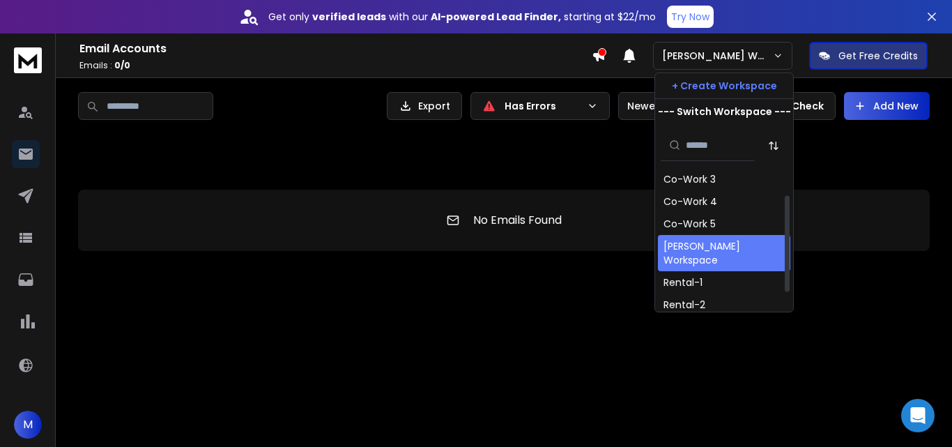
scroll to position [61, 0]
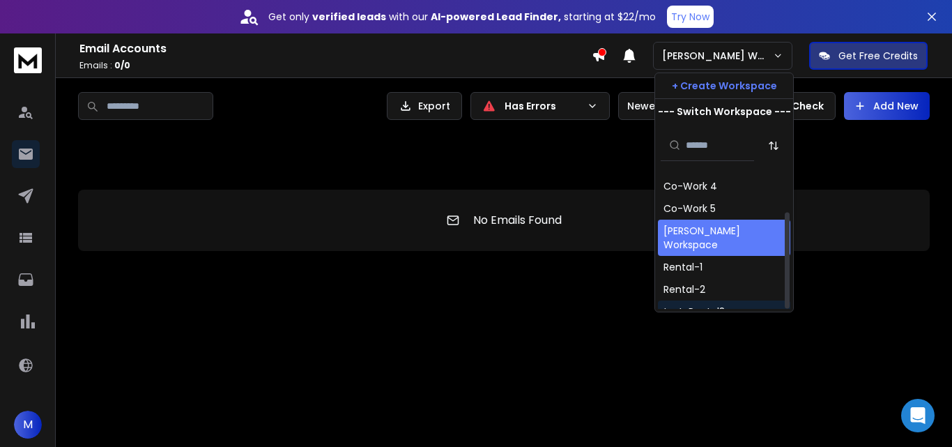
click at [705, 305] on div "test-Rental3" at bounding box center [693, 312] width 61 height 14
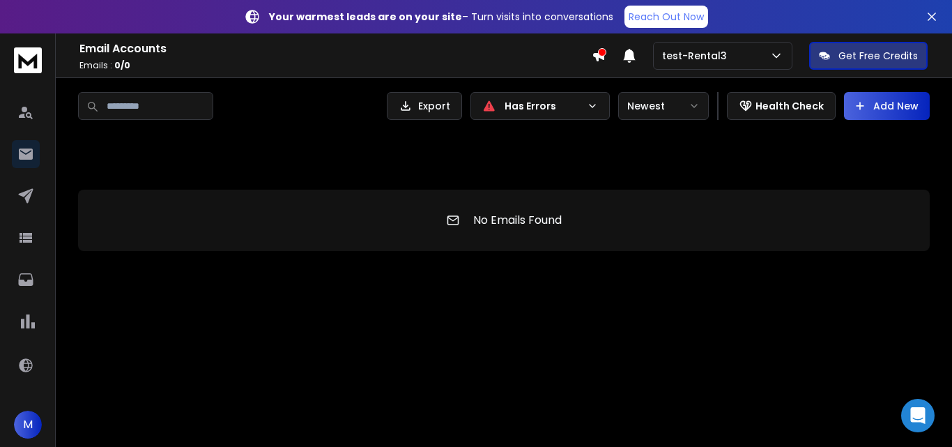
click at [571, 104] on p "Has Errors" at bounding box center [542, 106] width 77 height 14
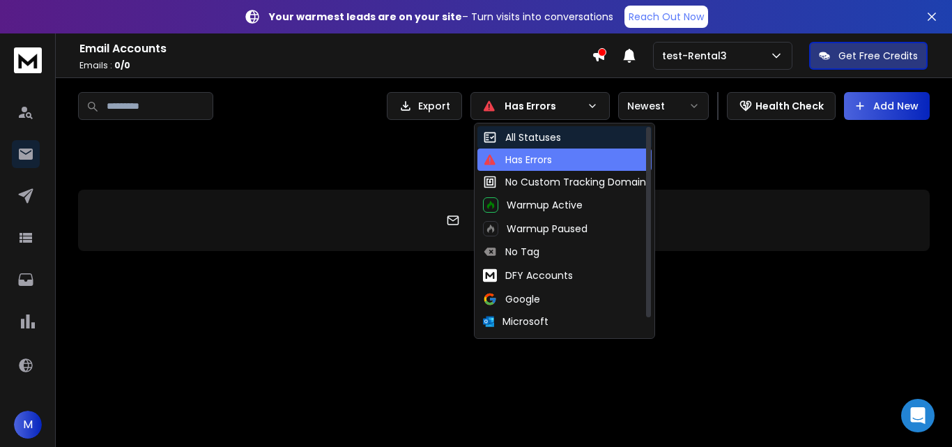
click at [511, 139] on div "All Statuses" at bounding box center [522, 137] width 78 height 14
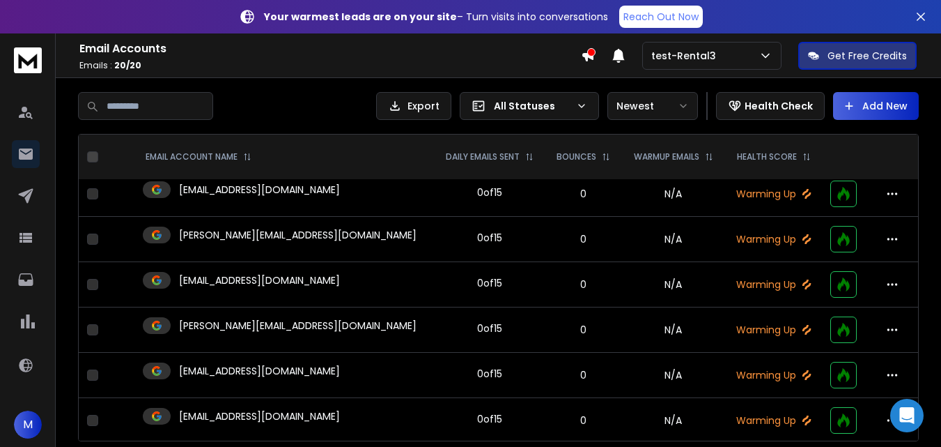
scroll to position [656, 0]
